Goal: Task Accomplishment & Management: Manage account settings

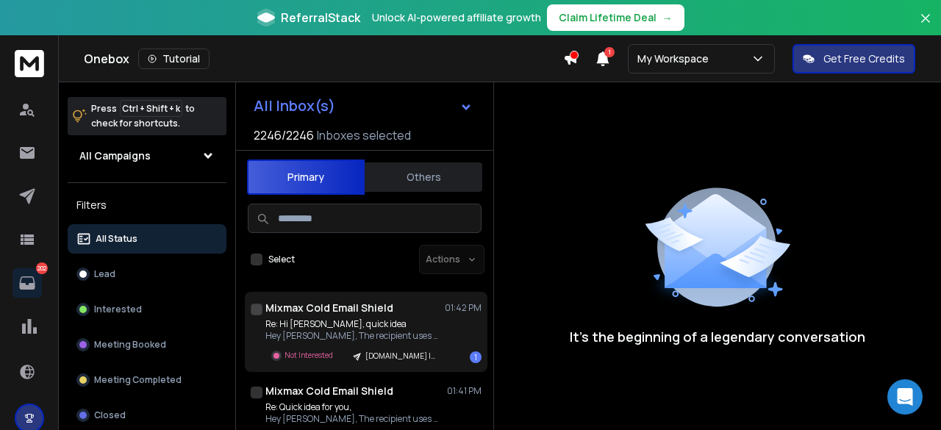
click at [425, 338] on p "Hey [PERSON_NAME], The recipient uses Mixmax" at bounding box center [354, 336] width 177 height 12
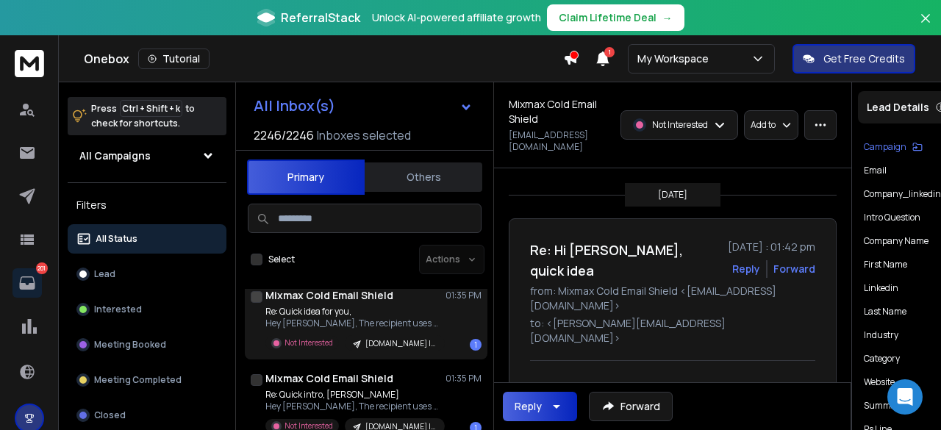
scroll to position [179, 0]
click at [455, 312] on div "Re: Quick idea for you, Hey Christopher, The recipient uses Mixmax Not Interest…" at bounding box center [374, 327] width 216 height 45
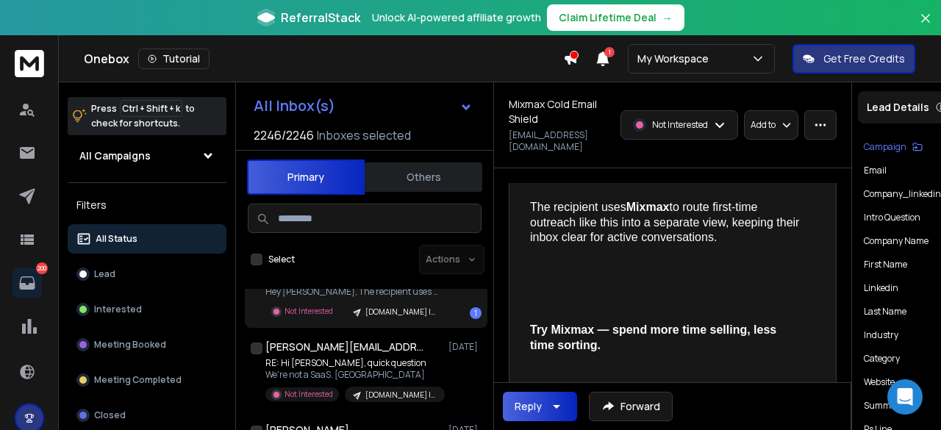
scroll to position [294, 0]
click at [460, 309] on div "Re: Quick intro, Jay Hey Christopher, The recipient uses Mixmax Not Interested …" at bounding box center [374, 296] width 216 height 45
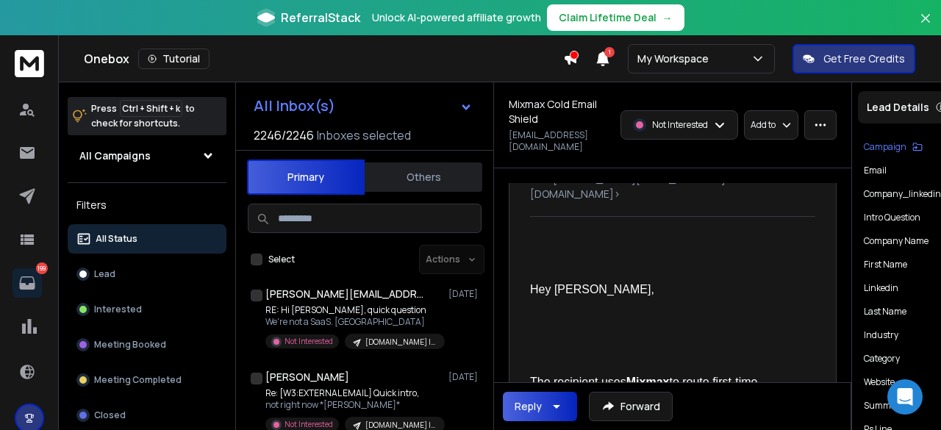
scroll to position [347, 0]
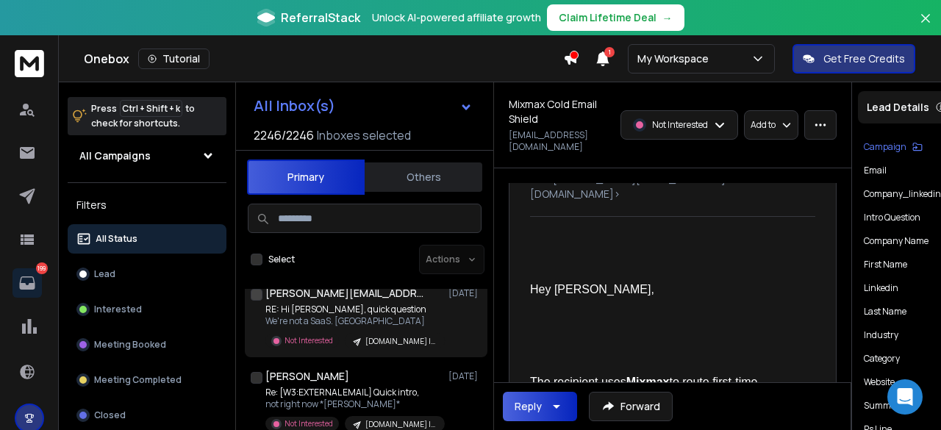
click at [444, 304] on div "RE: Hi Daylon, quick question We're not a SaaS. Daylon Not Interested Imaginate…" at bounding box center [355, 326] width 179 height 45
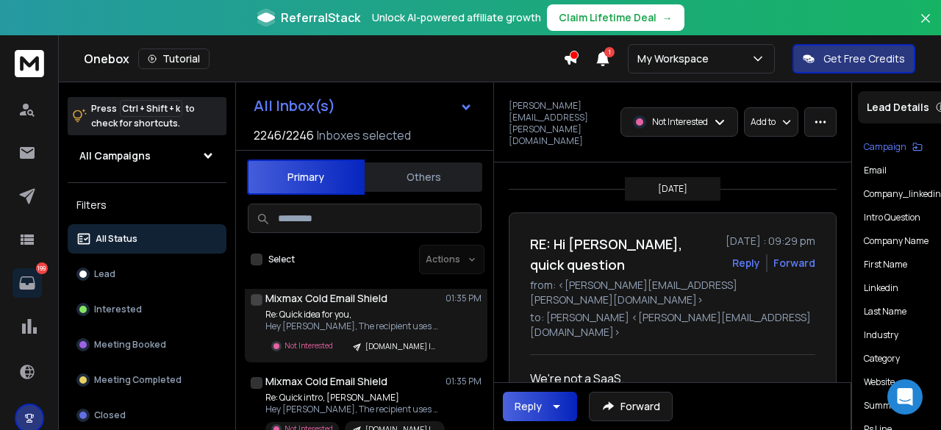
scroll to position [113, 0]
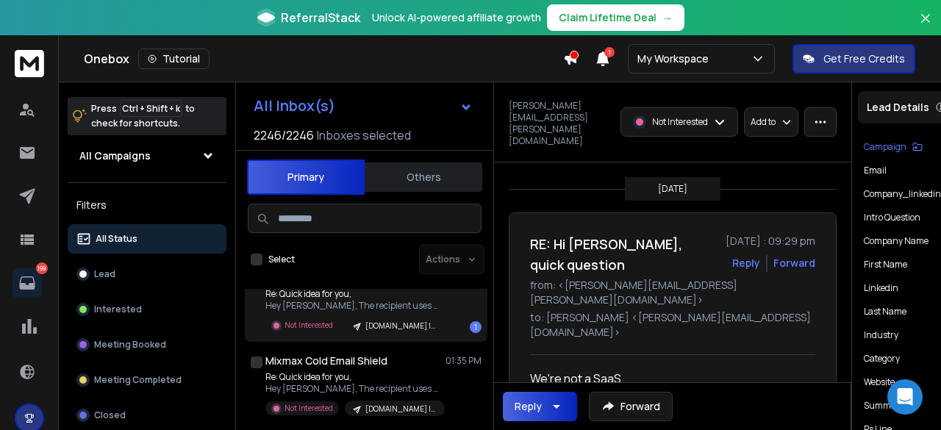
click at [437, 318] on div "[DOMAIN_NAME] | 14.2k Coaches-Consulting-Fitness-IT" at bounding box center [395, 325] width 100 height 15
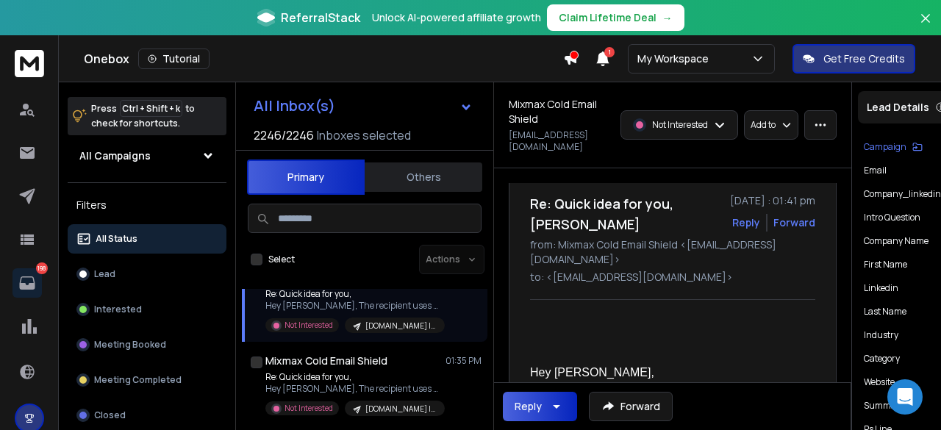
scroll to position [11, 0]
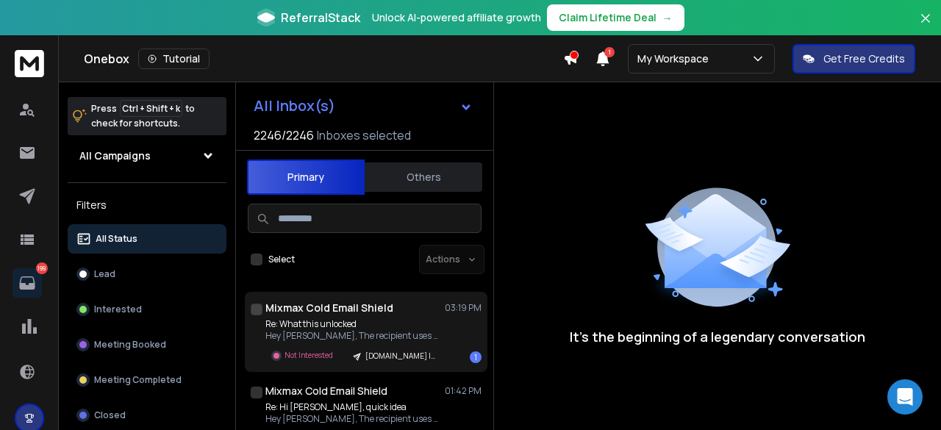
click at [453, 320] on div "Re: What this unlocked Hey [PERSON_NAME], The recipient uses Mixmax Not Interes…" at bounding box center [374, 340] width 216 height 45
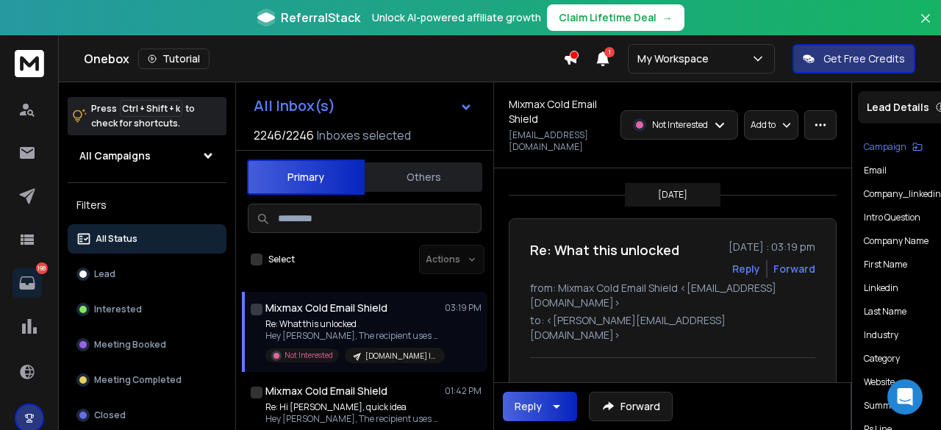
click at [840, 22] on div "ReferralStack Unlock AI-powered affiliate growth Lifetime Deals available! Clai…" at bounding box center [470, 17] width 941 height 35
click at [927, 20] on icon "Close banner" at bounding box center [926, 18] width 9 height 9
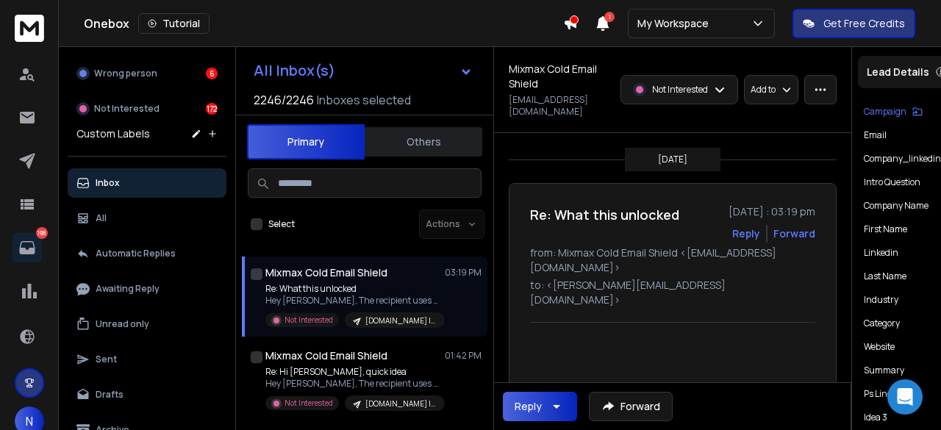
scroll to position [426, 0]
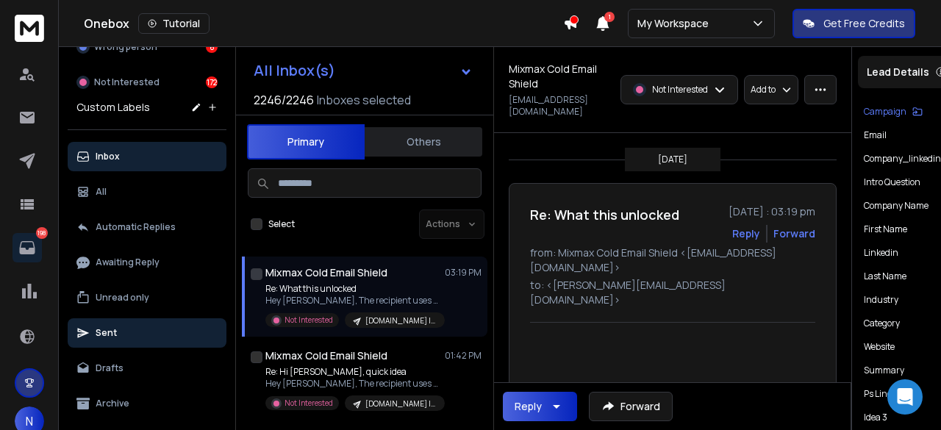
click at [105, 327] on p "Sent" at bounding box center [106, 333] width 21 height 12
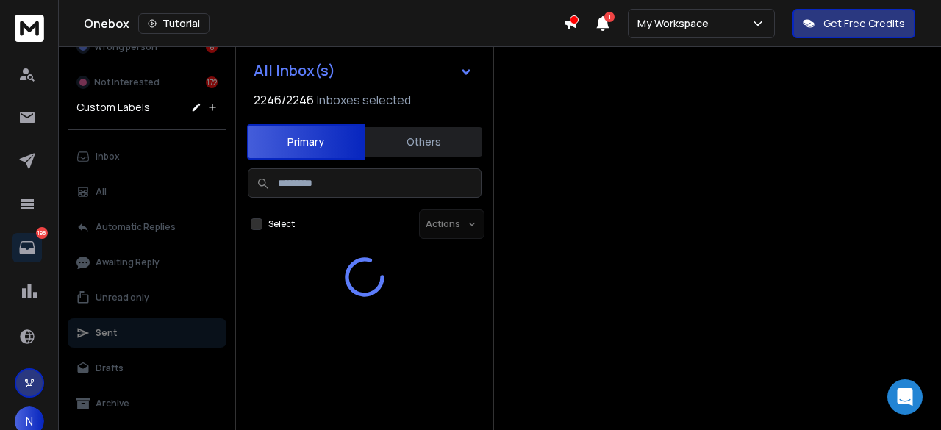
scroll to position [415, 0]
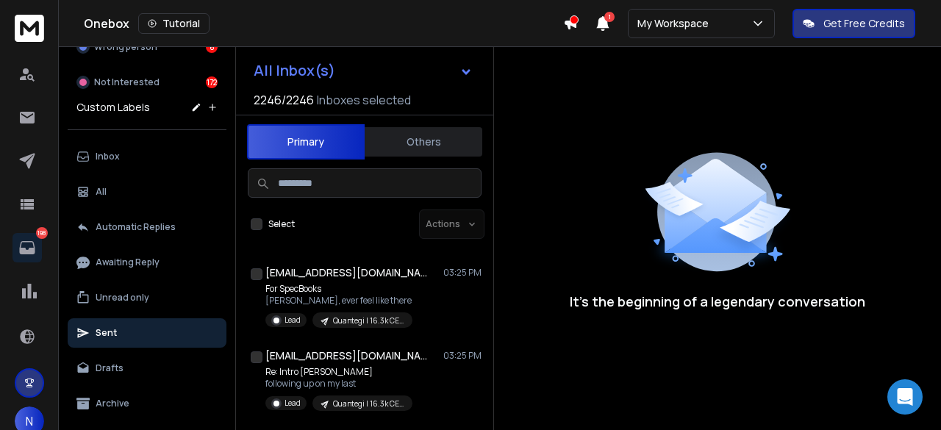
click at [444, 283] on div "For SpecBooks [PERSON_NAME], ever feel like there Lead Quantegi | 16.3k CEOs-Fo…" at bounding box center [374, 305] width 216 height 45
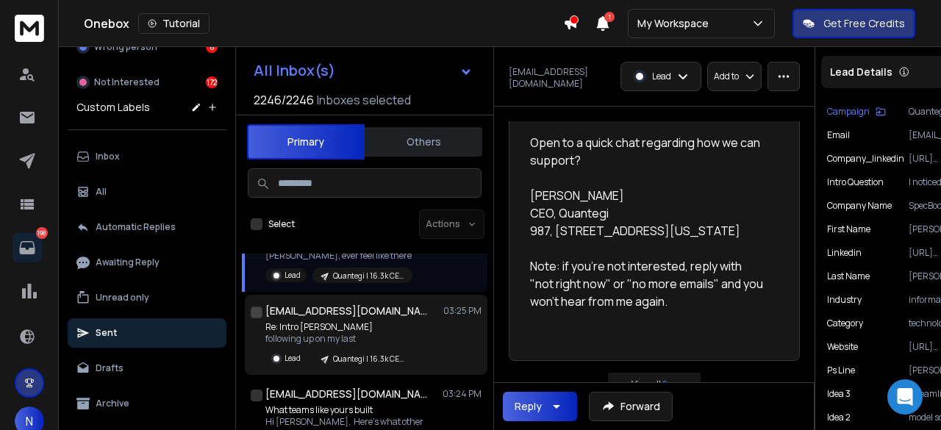
scroll to position [46, 0]
click at [434, 352] on div "Re: Intro [PERSON_NAME] following up on my last Lead Quantegi | 16.3k CEOs-Foun…" at bounding box center [374, 343] width 216 height 45
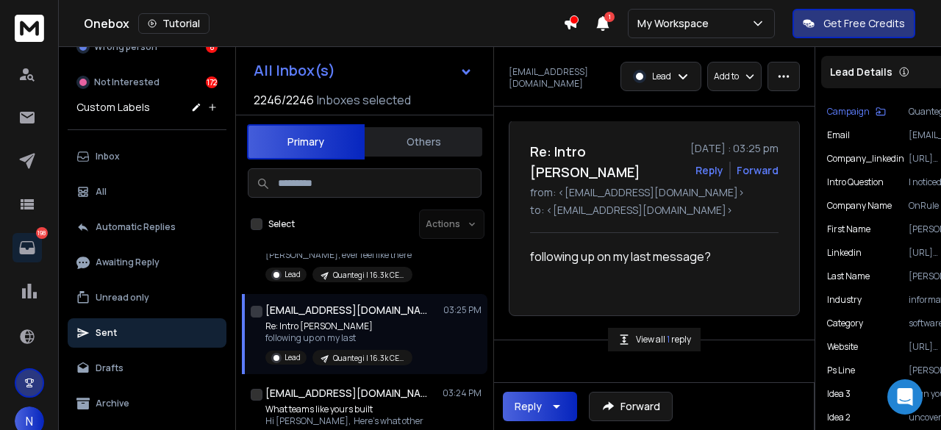
scroll to position [11, 0]
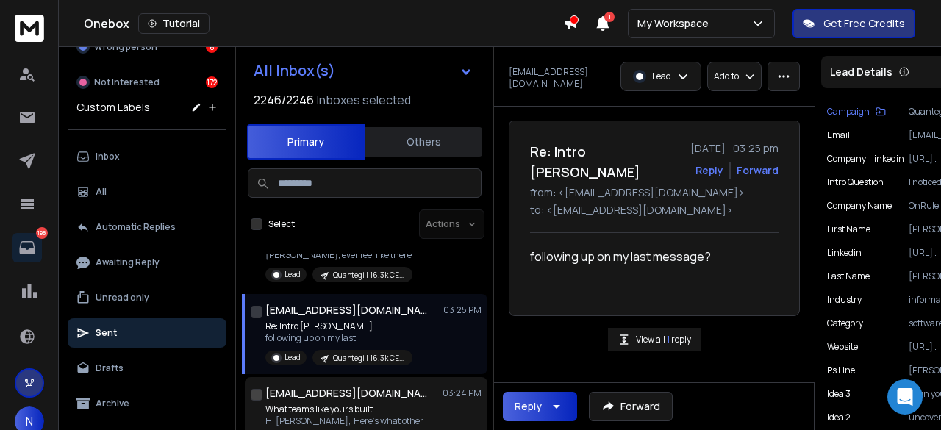
click at [361, 404] on p "What teams like yours built" at bounding box center [345, 410] width 158 height 12
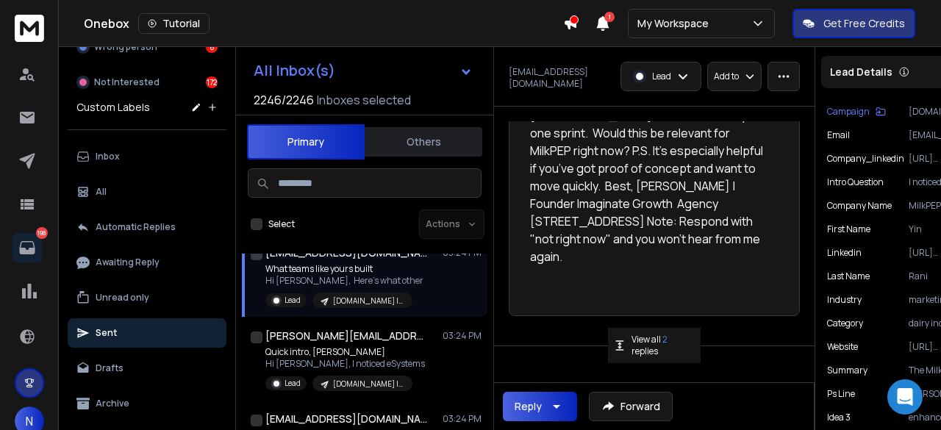
scroll to position [185, 0]
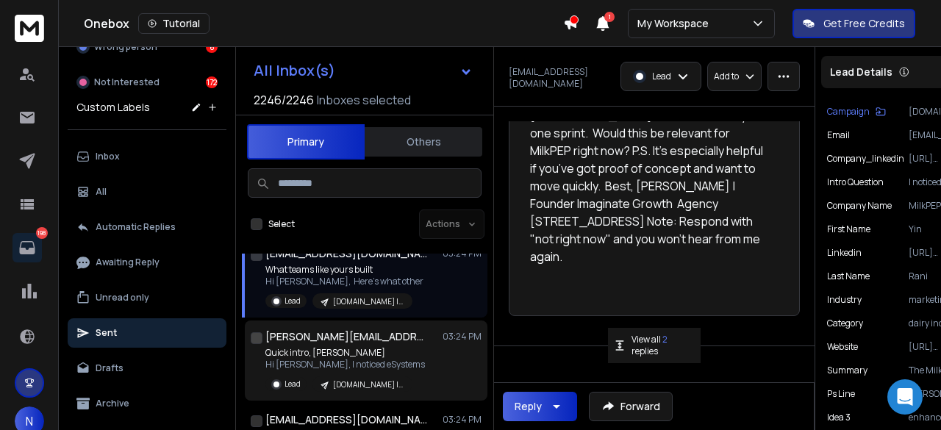
click at [364, 365] on p "Hi [PERSON_NAME], I noticed eSystems" at bounding box center [346, 365] width 160 height 12
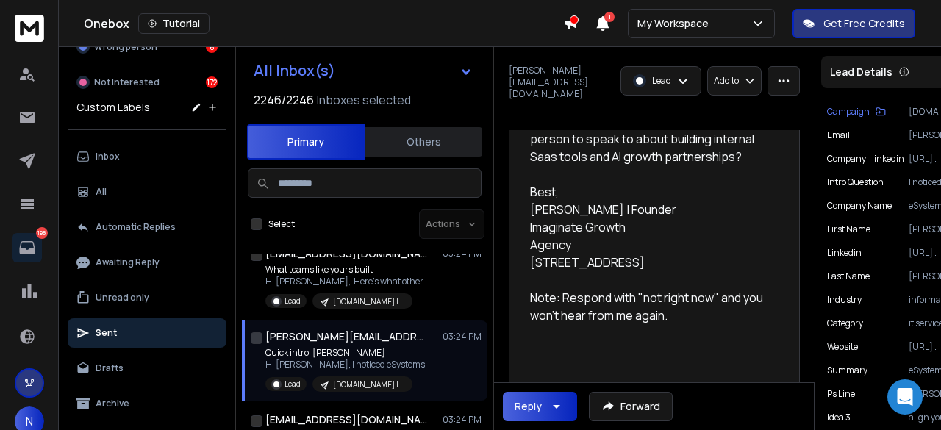
scroll to position [239, 0]
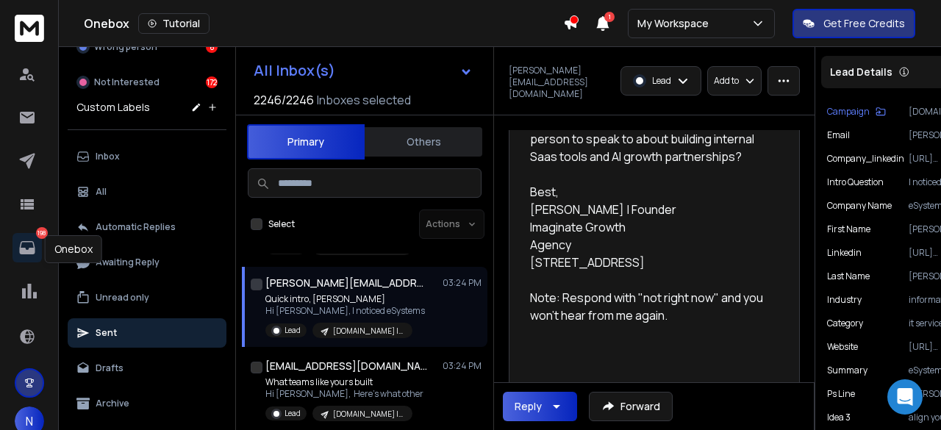
click at [21, 253] on icon at bounding box center [26, 247] width 15 height 13
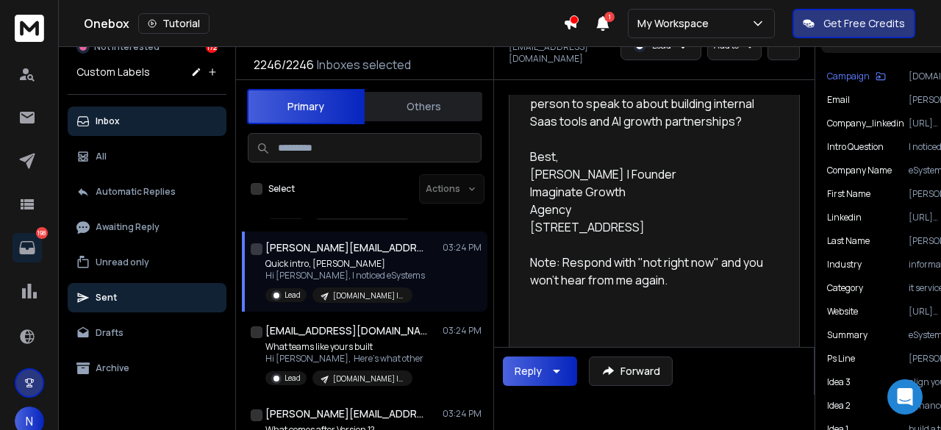
click at [93, 113] on div "Inbox" at bounding box center [97, 122] width 43 height 18
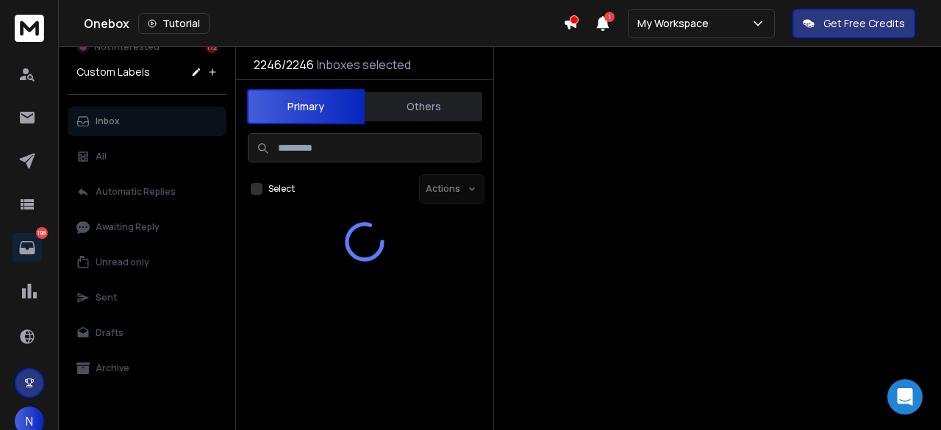
scroll to position [47, 0]
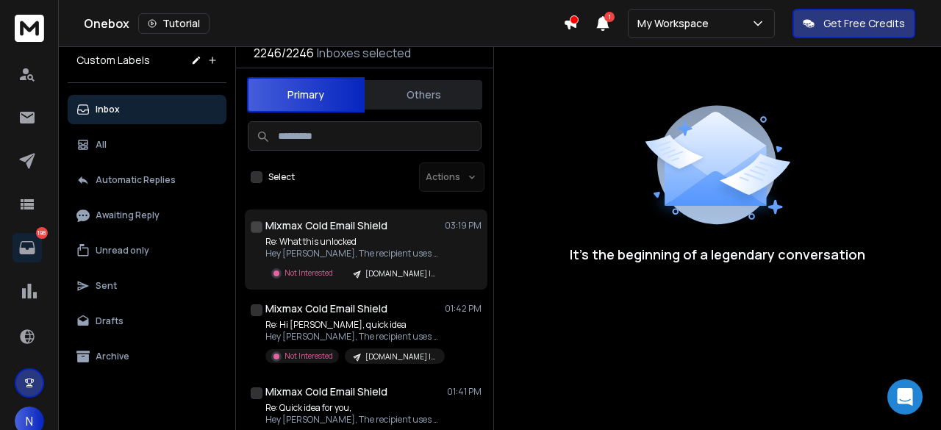
click at [323, 215] on div "Mixmax Cold Email Shield 03:19 PM Re: What this unlocked Hey [PERSON_NAME], The…" at bounding box center [366, 250] width 243 height 80
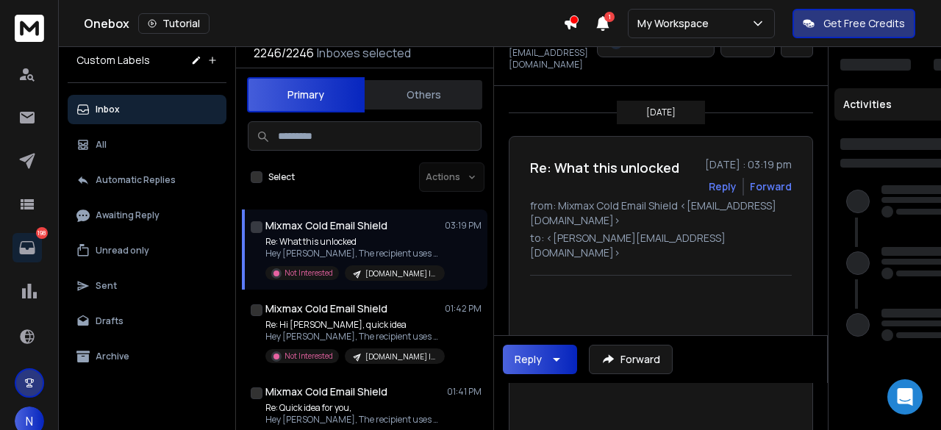
scroll to position [426, 0]
